Goal: Navigation & Orientation: Find specific page/section

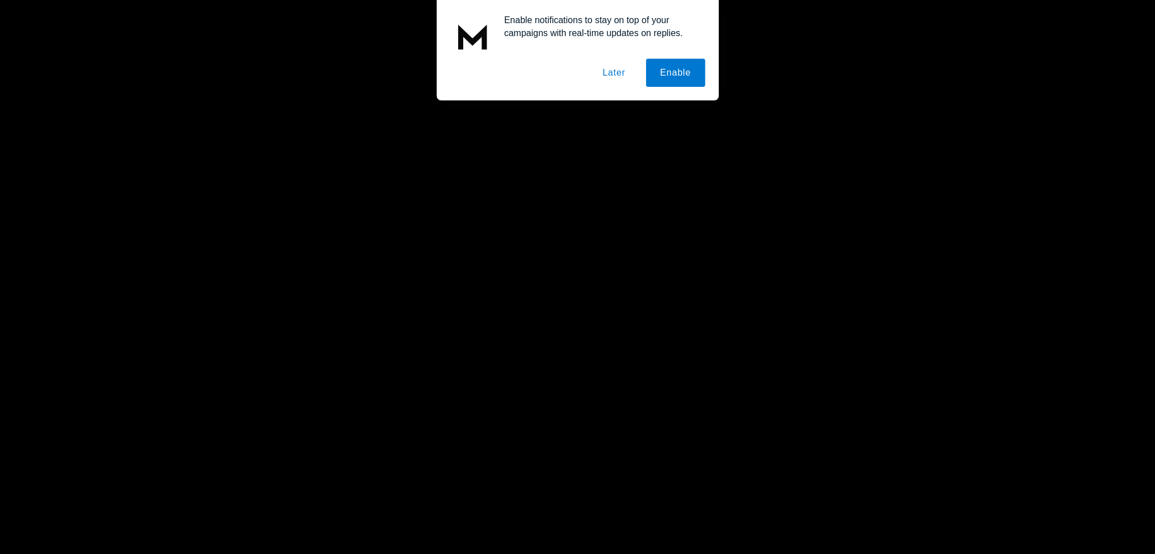
click at [617, 70] on button "Later" at bounding box center [614, 73] width 51 height 28
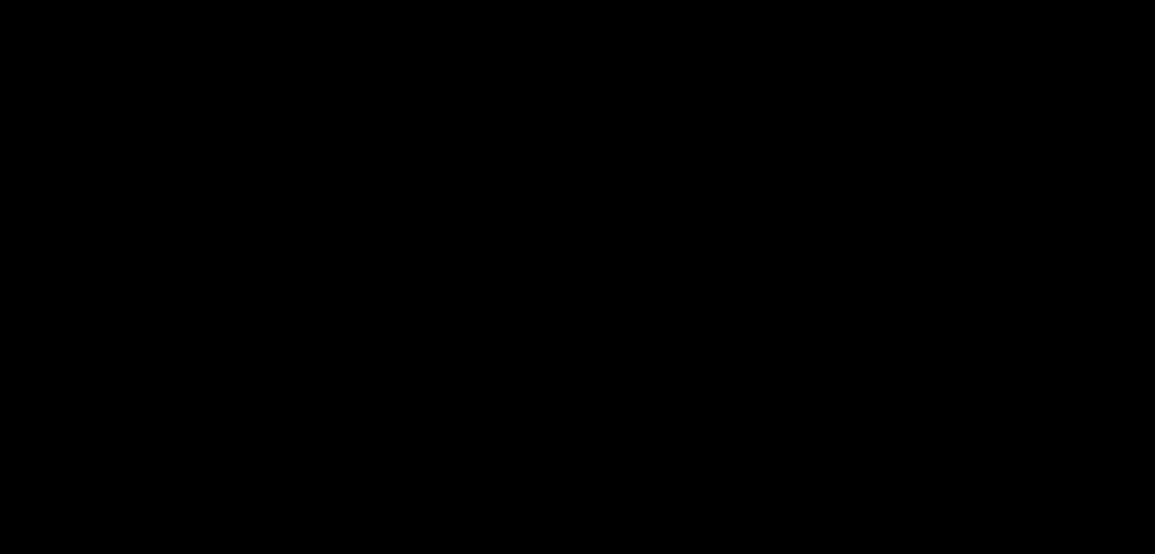
paste input "**********"
type input "**********"
